Goal: Information Seeking & Learning: Check status

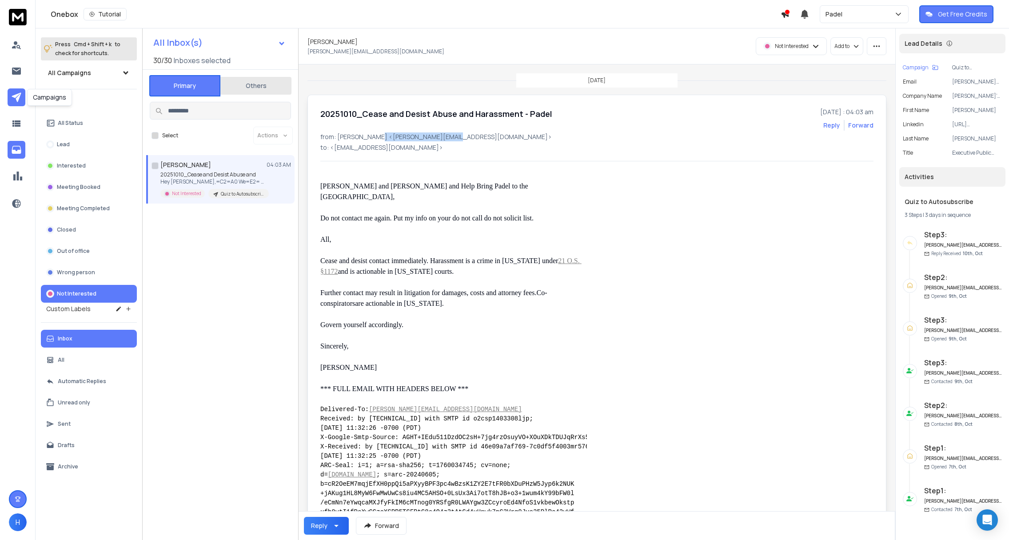
click at [14, 96] on icon at bounding box center [16, 97] width 9 height 9
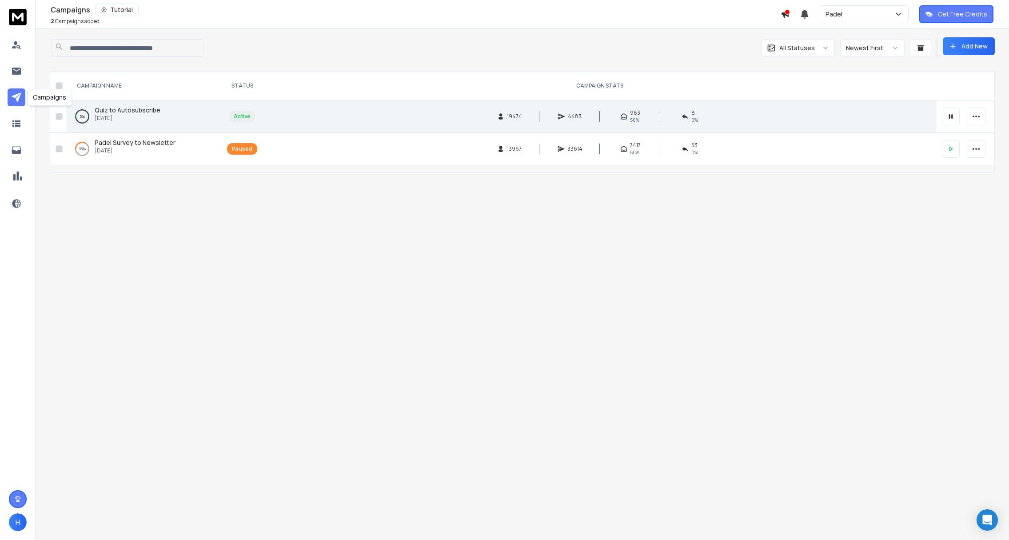
click at [131, 112] on span "Quiz to Autosubscribe" at bounding box center [128, 110] width 66 height 8
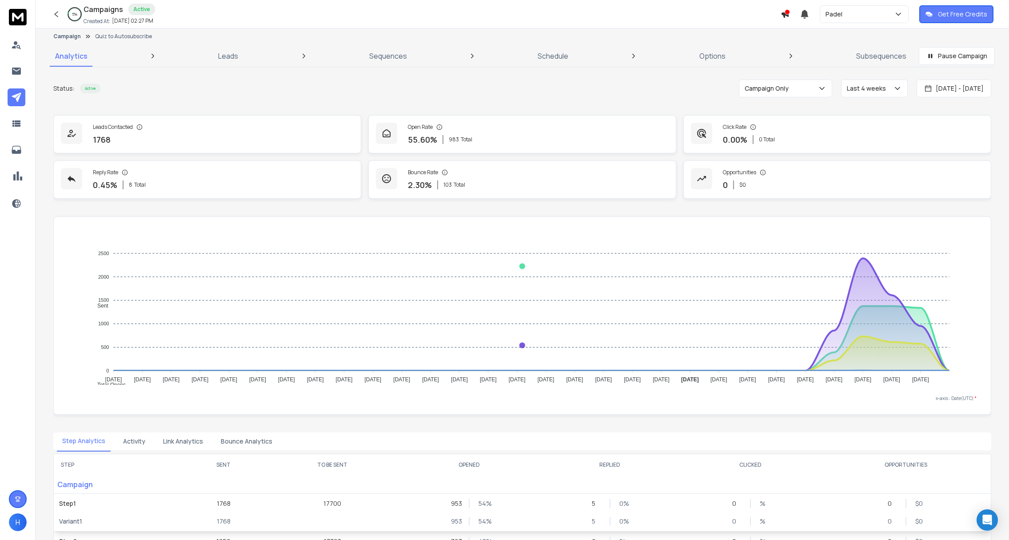
scroll to position [10, 0]
click at [856, 87] on p "Last 4 weeks" at bounding box center [868, 86] width 43 height 9
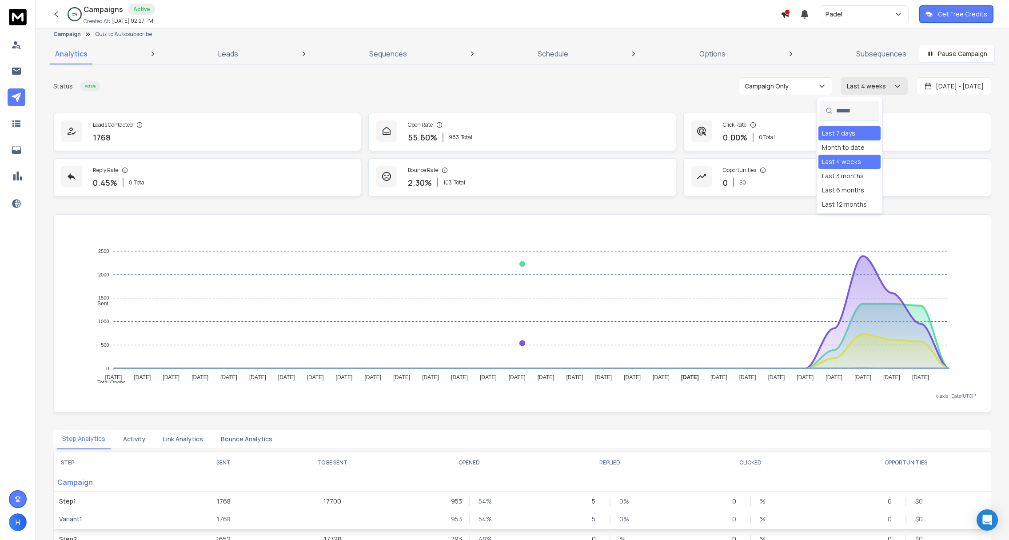
click at [856, 87] on p "Last 4 weeks" at bounding box center [868, 86] width 43 height 9
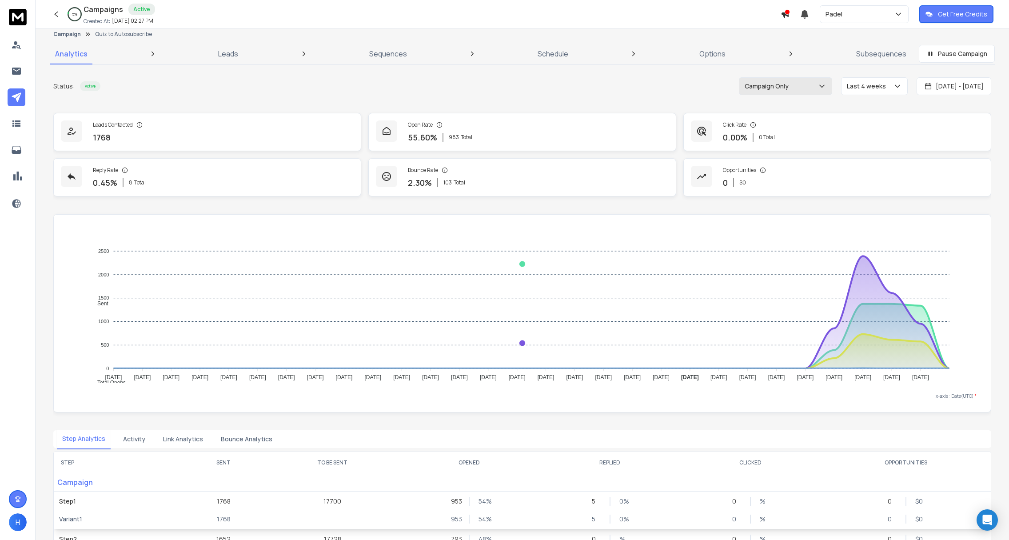
click at [782, 89] on div "Campaign Only" at bounding box center [785, 86] width 82 height 9
click at [780, 85] on div "Campaign Only" at bounding box center [785, 86] width 82 height 9
click at [235, 57] on p "Leads" at bounding box center [228, 53] width 20 height 11
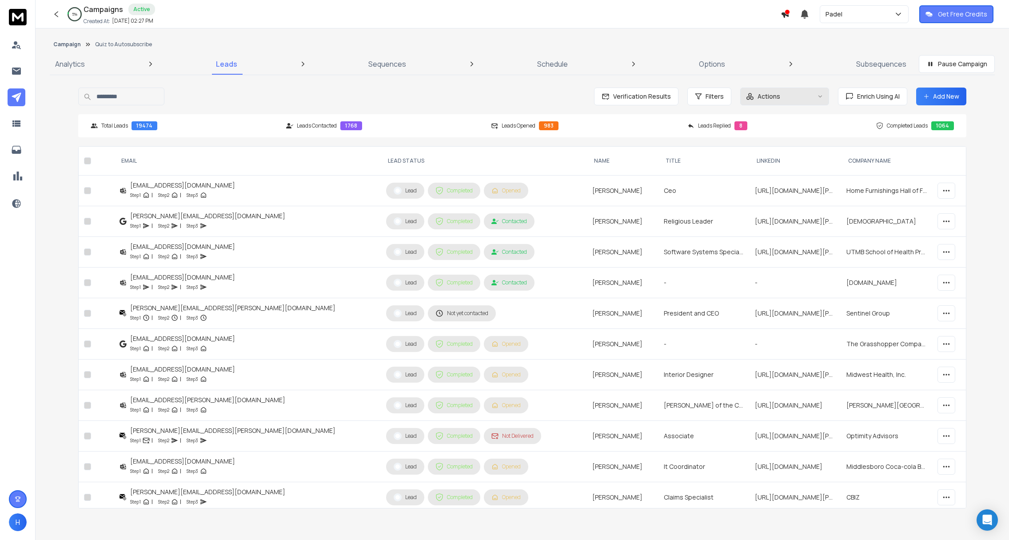
click at [783, 92] on div "Actions" at bounding box center [780, 96] width 68 height 9
click at [705, 95] on button "Filters" at bounding box center [709, 97] width 44 height 18
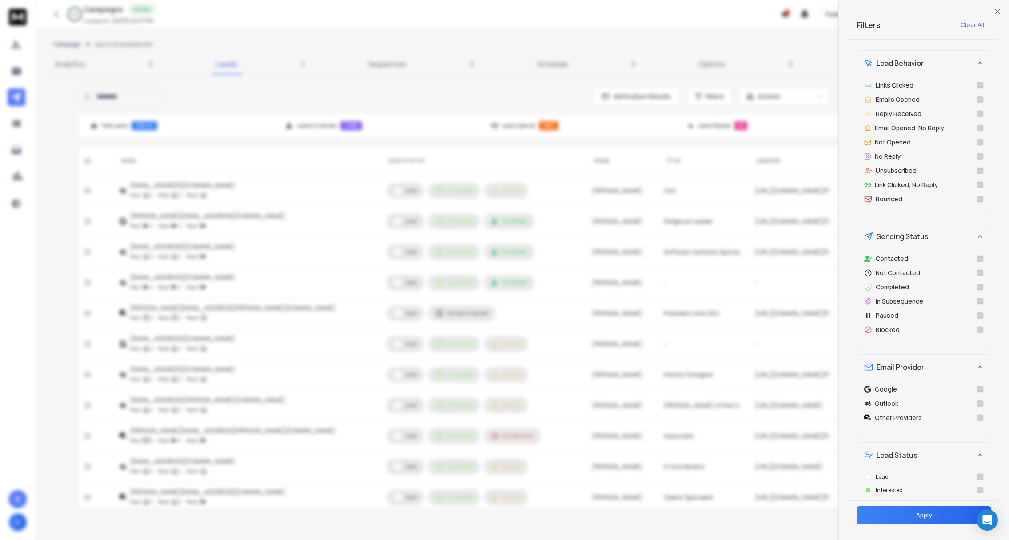
click at [985, 287] on div "Contacted Not Contacted Completed In Subsequence Paused Blocked" at bounding box center [924, 300] width 134 height 92
click at [980, 287] on button "Completed" at bounding box center [979, 286] width 7 height 7
click at [918, 515] on button "Apply" at bounding box center [923, 515] width 135 height 18
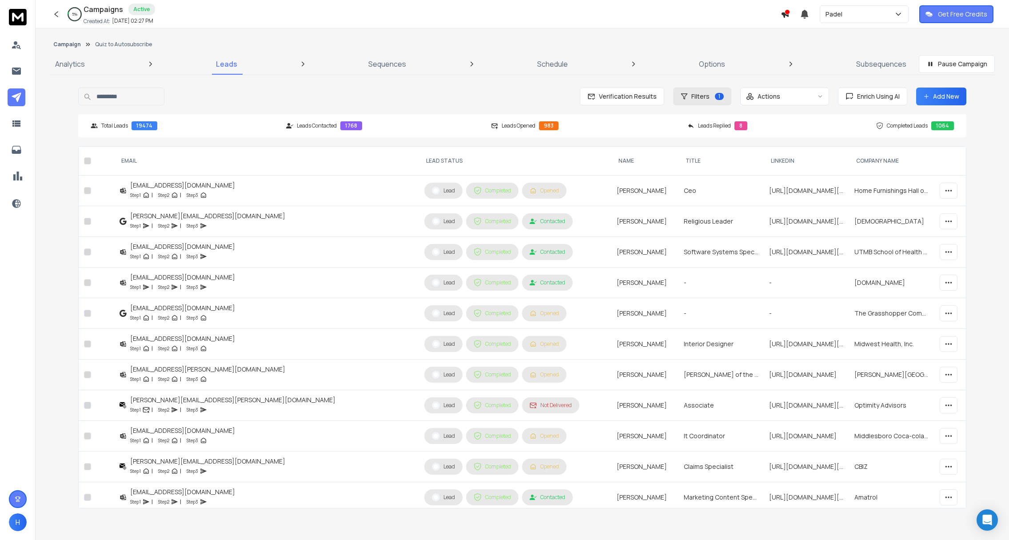
click at [700, 94] on span "Filters" at bounding box center [700, 96] width 18 height 9
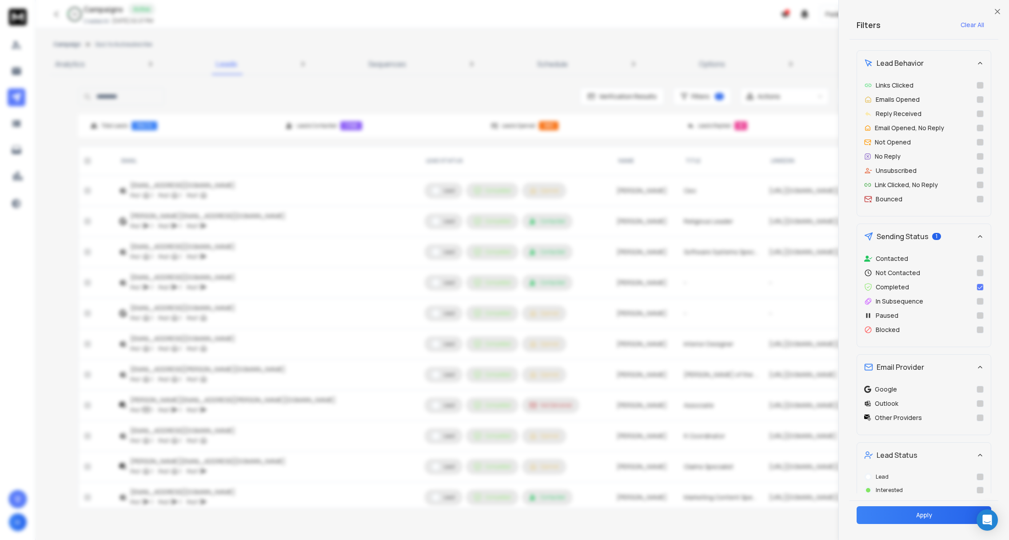
click at [981, 99] on button "Emails Opened" at bounding box center [979, 99] width 7 height 7
click at [908, 515] on button "Apply" at bounding box center [923, 515] width 135 height 18
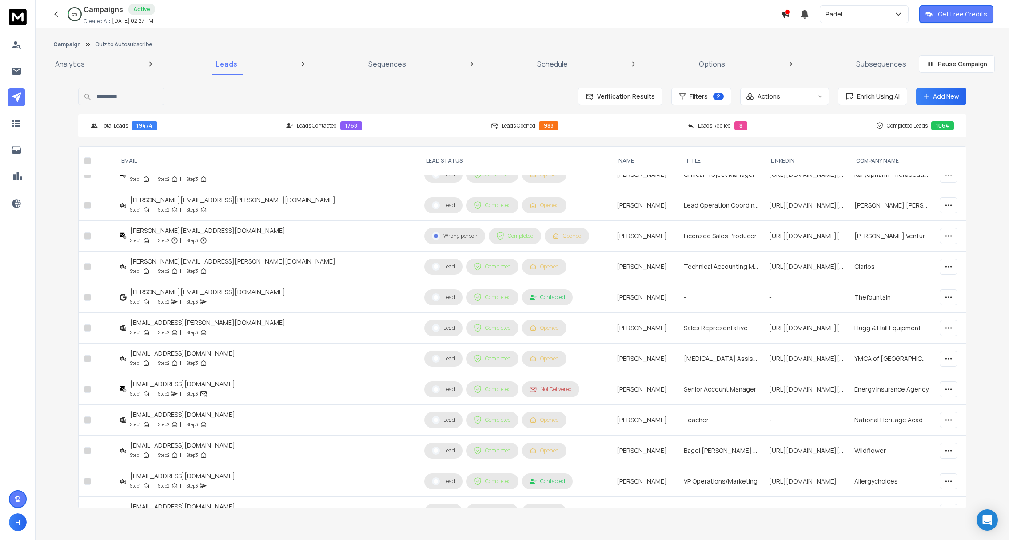
scroll to position [235, 0]
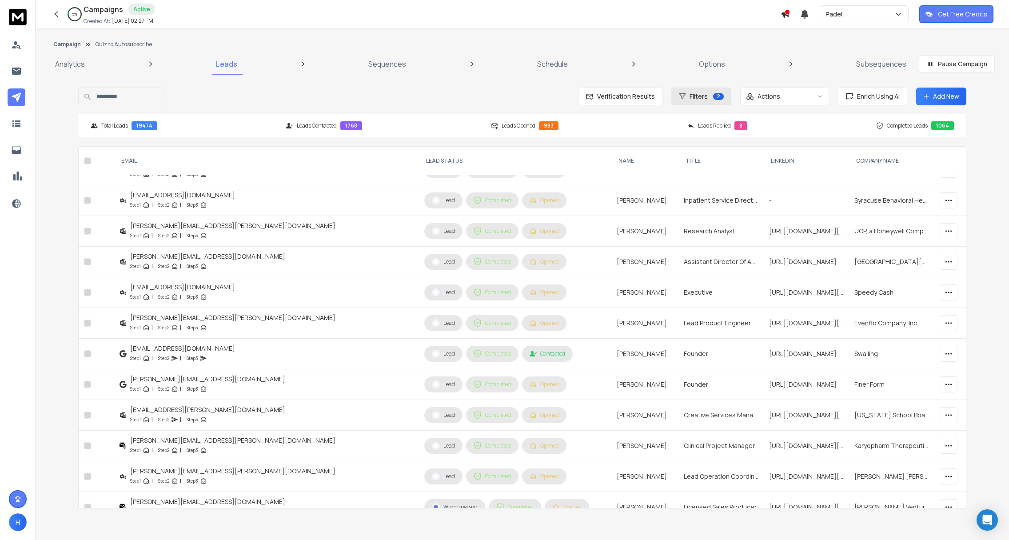
click at [696, 96] on span "Filters" at bounding box center [698, 96] width 18 height 9
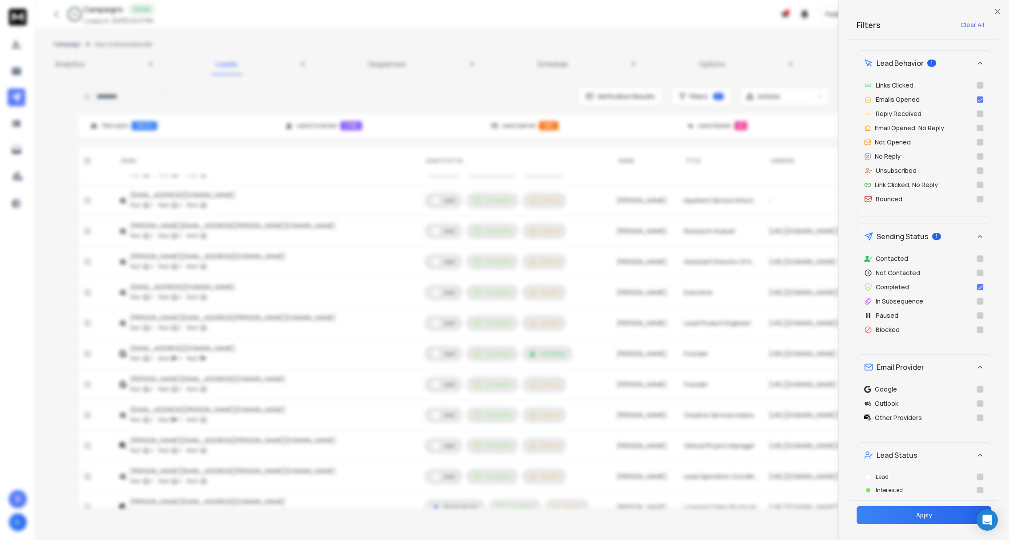
click at [694, 96] on div at bounding box center [504, 270] width 1009 height 540
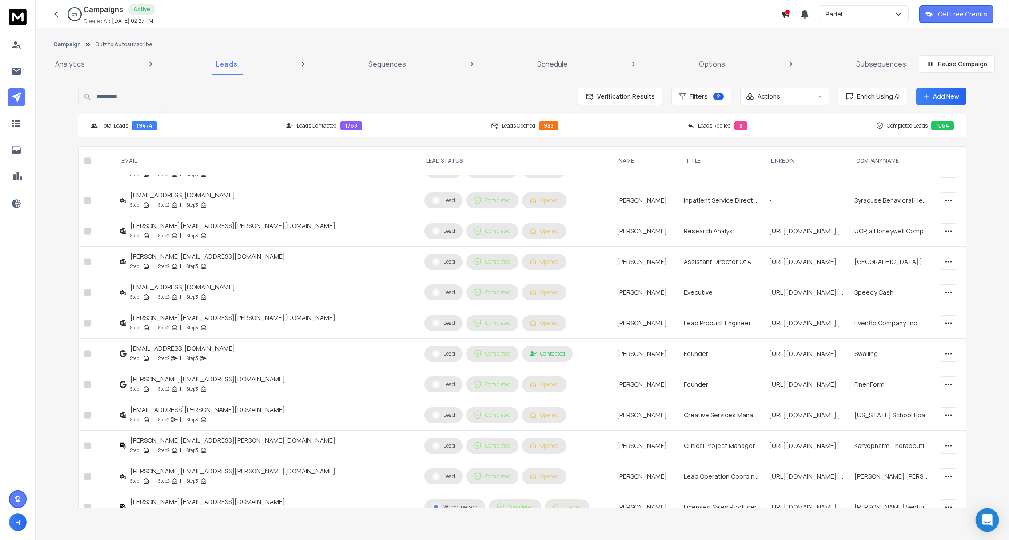
click at [987, 521] on icon "Open Intercom Messenger" at bounding box center [987, 520] width 10 height 12
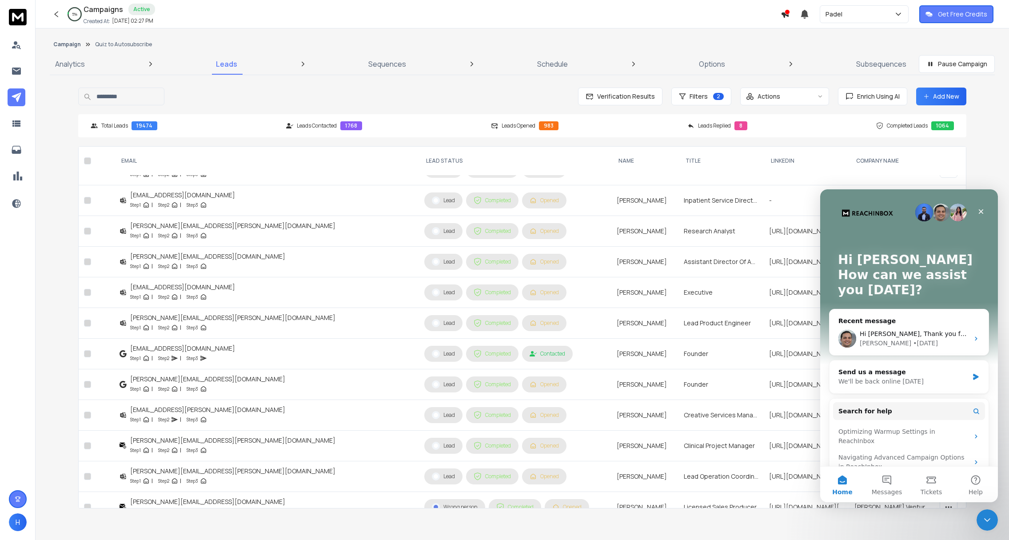
scroll to position [0, 0]
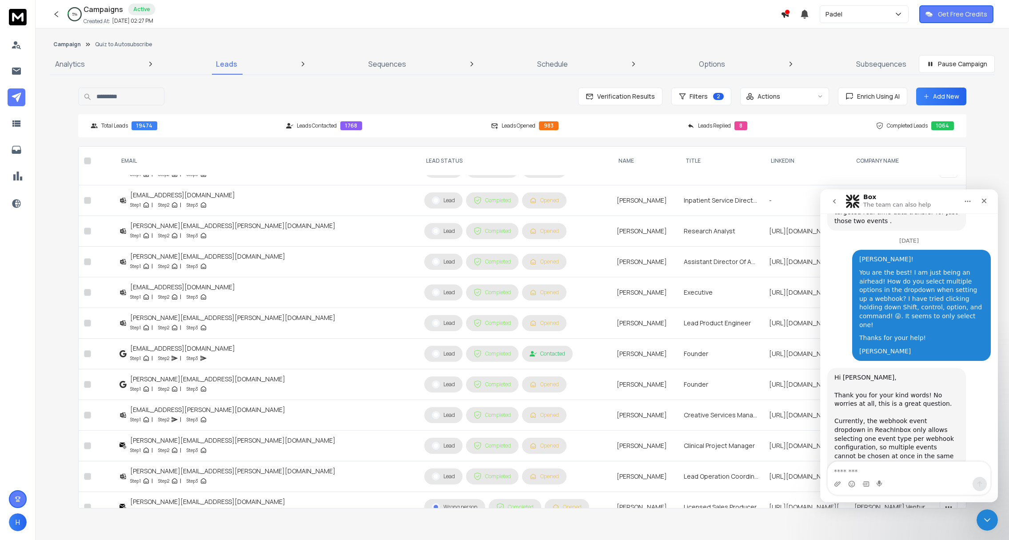
scroll to position [1101, 0]
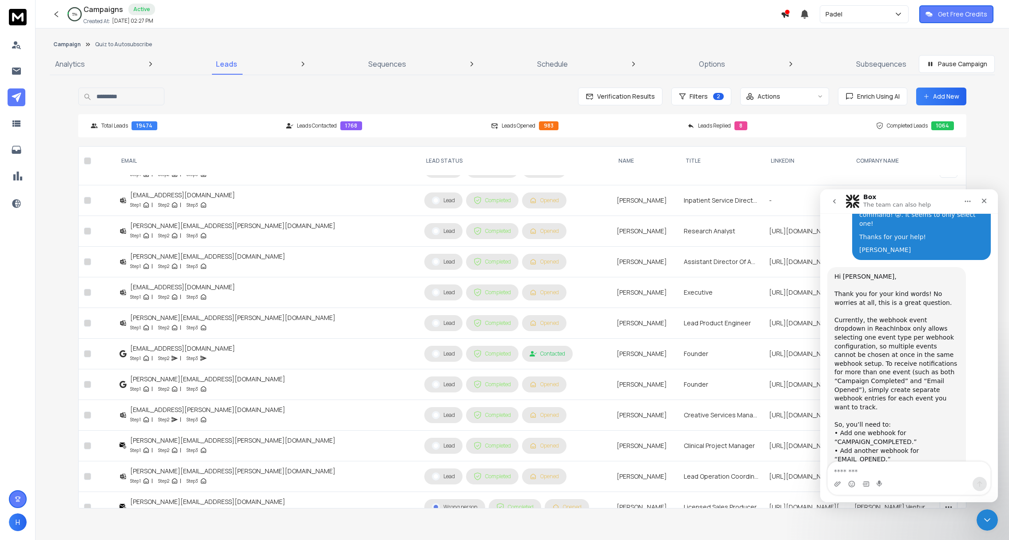
click at [863, 475] on textarea "Message…" at bounding box center [909, 469] width 163 height 15
type textarea "*"
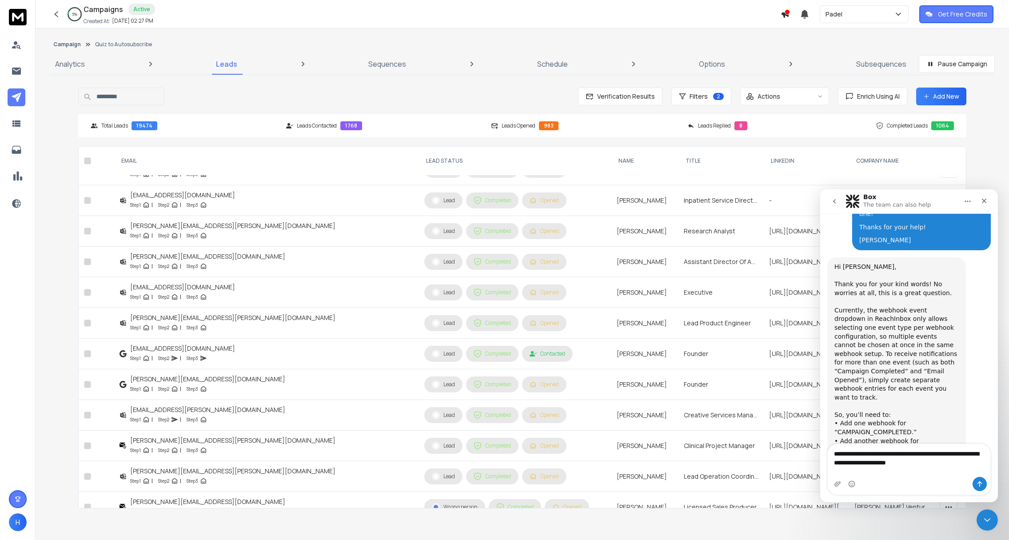
scroll to position [1119, 0]
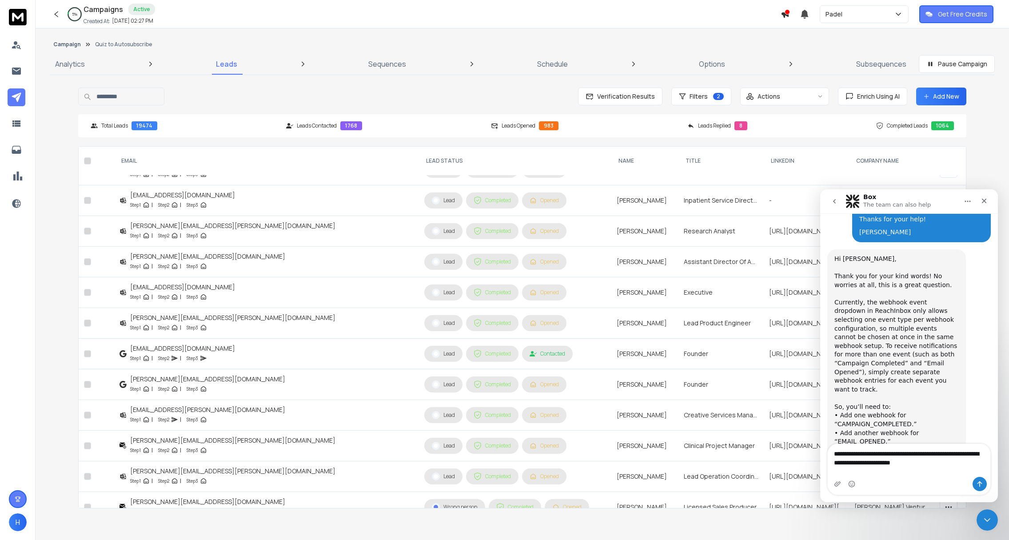
type textarea "**********"
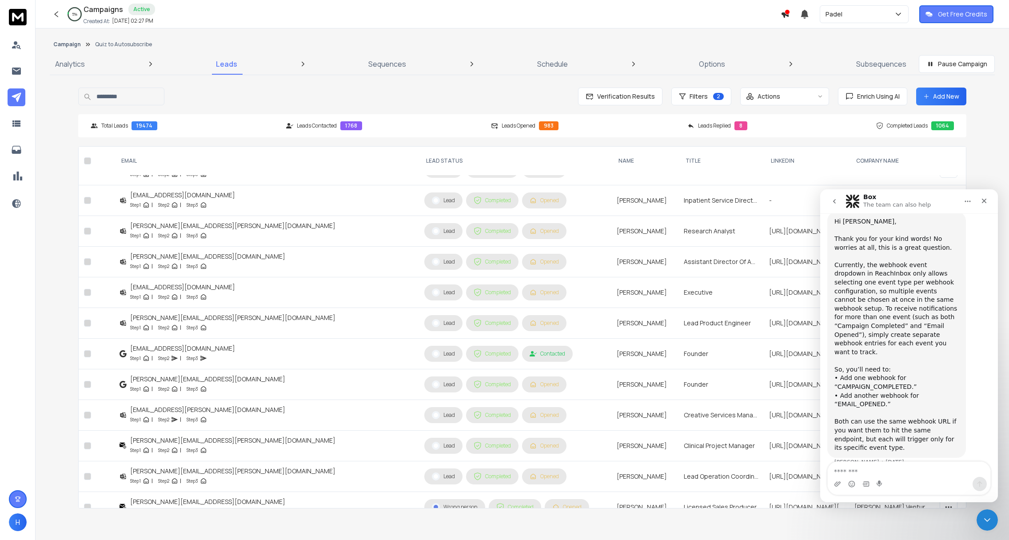
scroll to position [1157, 0]
